Goal: Navigation & Orientation: Find specific page/section

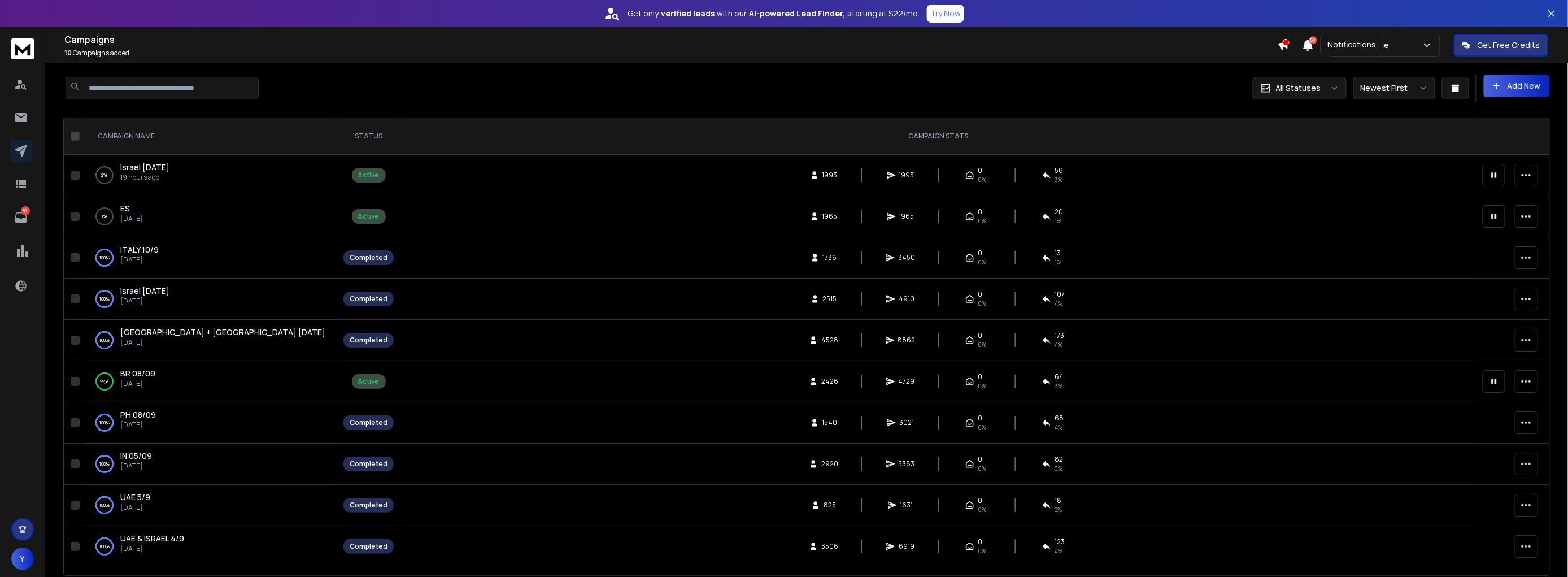
click at [1314, 43] on icon at bounding box center [1308, 44] width 10 height 11
